Goal: Task Accomplishment & Management: Manage account settings

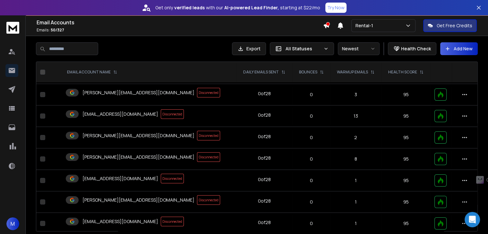
scroll to position [20, 0]
click at [11, 93] on link at bounding box center [11, 89] width 13 height 13
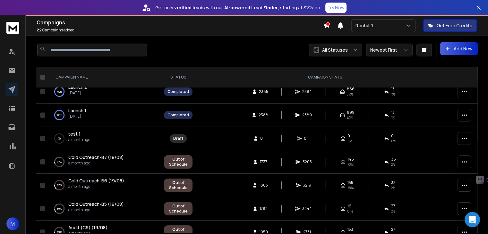
scroll to position [8, 0]
click at [461, 135] on icon "button" at bounding box center [464, 138] width 6 height 6
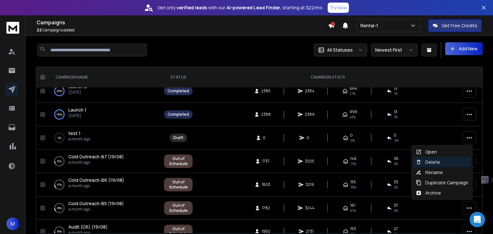
click at [431, 161] on div "Delete" at bounding box center [428, 162] width 24 height 6
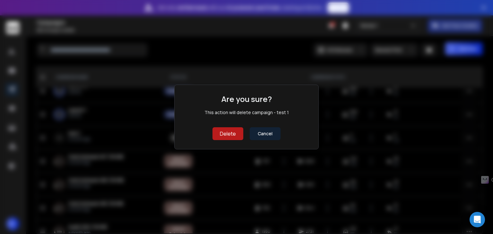
click at [226, 130] on button "Delete" at bounding box center [228, 133] width 31 height 13
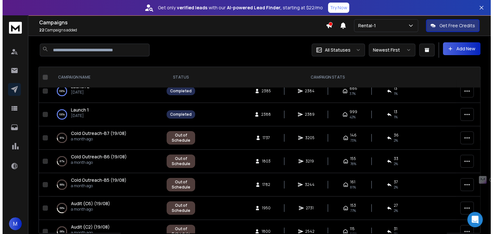
scroll to position [0, 0]
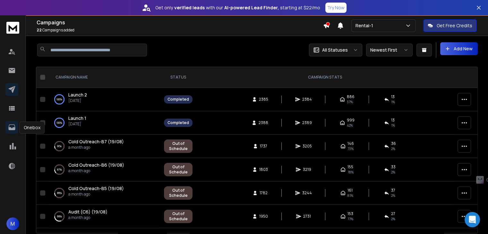
click at [10, 129] on icon at bounding box center [11, 128] width 7 height 6
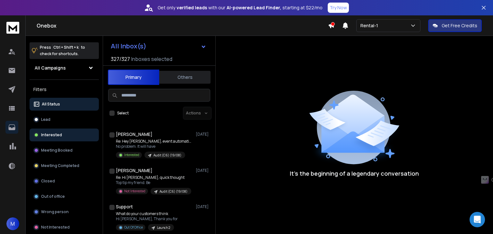
click at [48, 137] on p "Interested" at bounding box center [51, 135] width 21 height 5
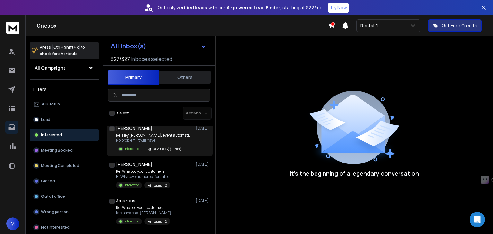
scroll to position [5, 0]
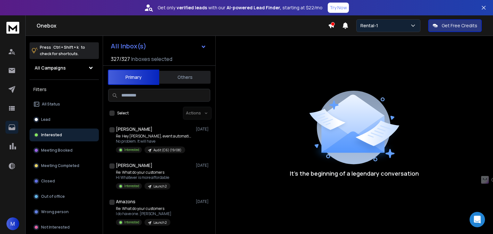
click at [388, 25] on div "Rental-1" at bounding box center [389, 25] width 56 height 6
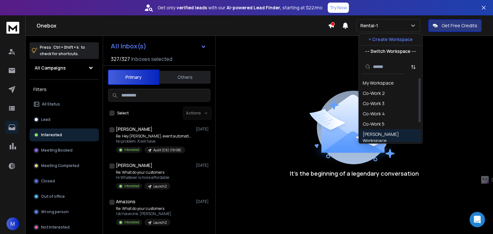
click at [385, 135] on div "[PERSON_NAME] Workspace" at bounding box center [391, 137] width 56 height 13
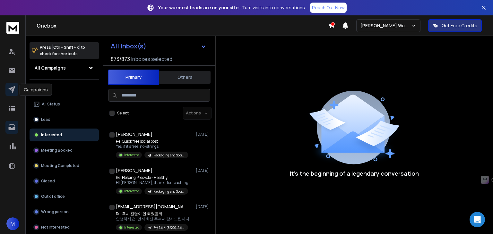
click at [9, 89] on icon at bounding box center [11, 89] width 7 height 7
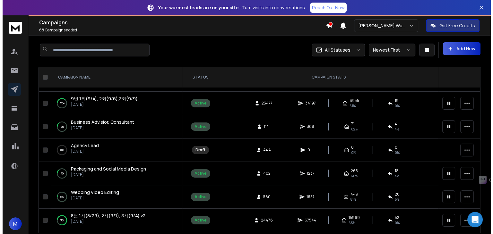
scroll to position [90, 0]
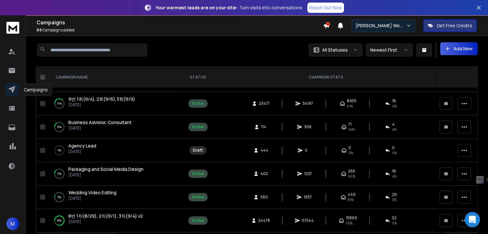
click at [370, 21] on button "[PERSON_NAME] Workspace" at bounding box center [384, 25] width 64 height 13
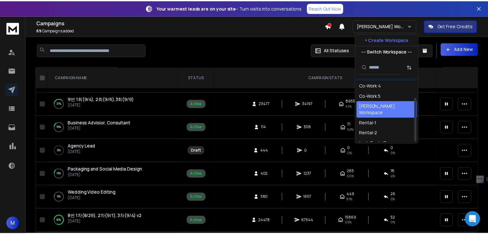
scroll to position [28, 0]
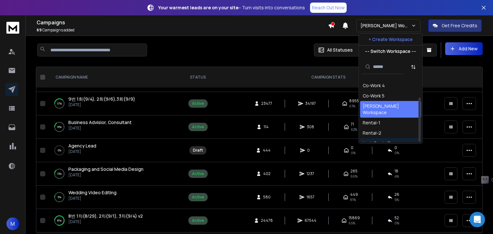
click at [381, 140] on div "test-Rental3" at bounding box center [377, 143] width 28 height 6
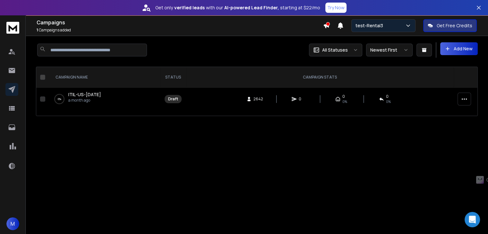
click at [377, 27] on p "test-Rental3" at bounding box center [371, 25] width 30 height 6
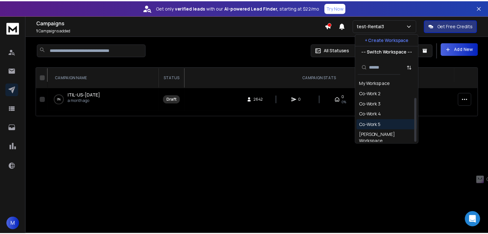
scroll to position [28, 0]
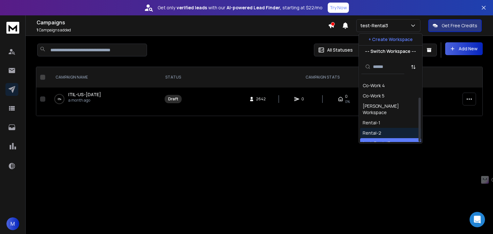
click at [376, 130] on div "Rental-2" at bounding box center [372, 133] width 19 height 6
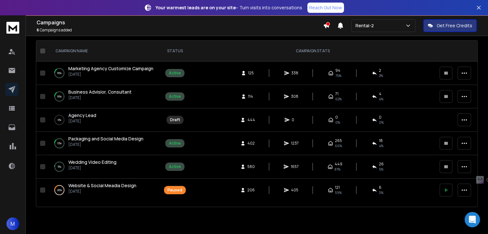
scroll to position [29, 0]
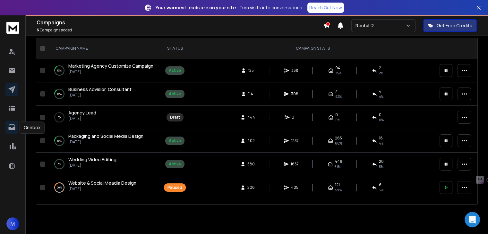
click at [14, 124] on icon at bounding box center [12, 128] width 8 height 8
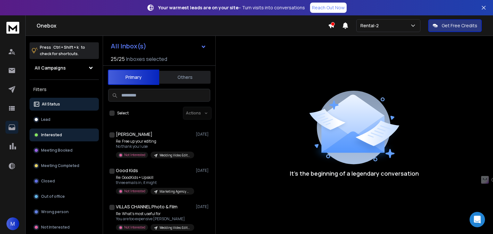
click at [64, 135] on button "Interested" at bounding box center [64, 135] width 69 height 13
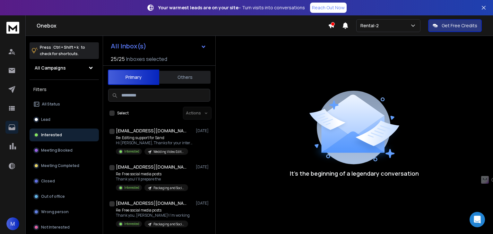
scroll to position [149, 0]
